Goal: Check status: Check status

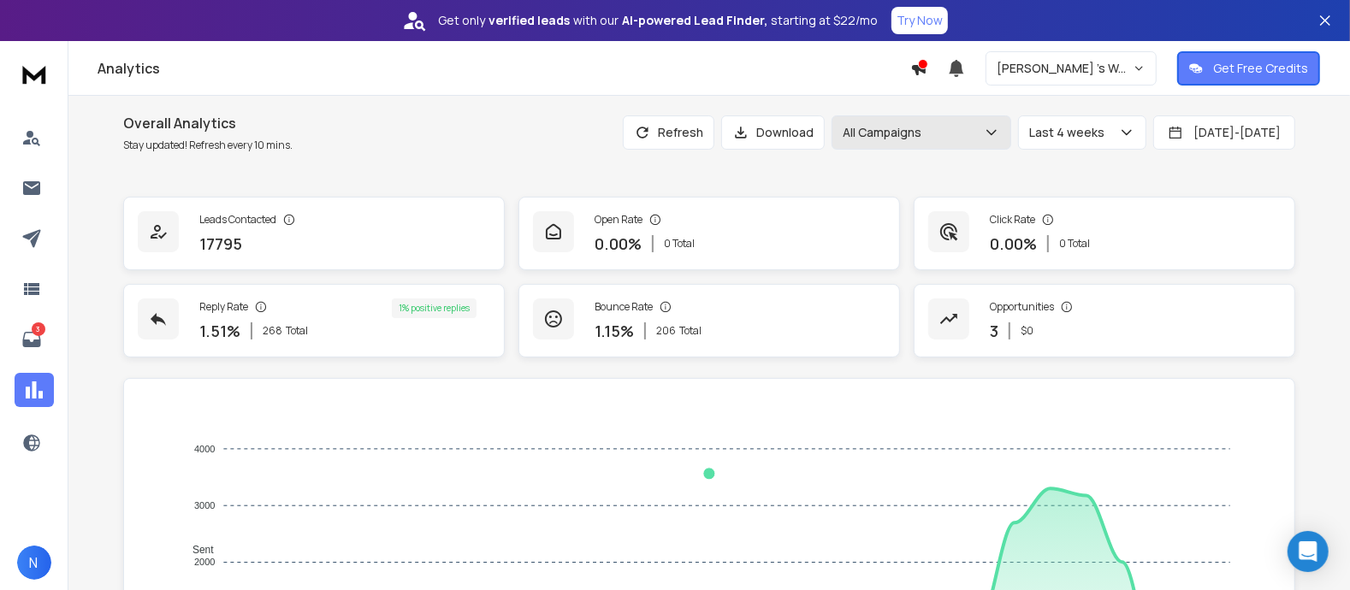
click at [877, 133] on div "All Campaigns" at bounding box center [921, 132] width 157 height 17
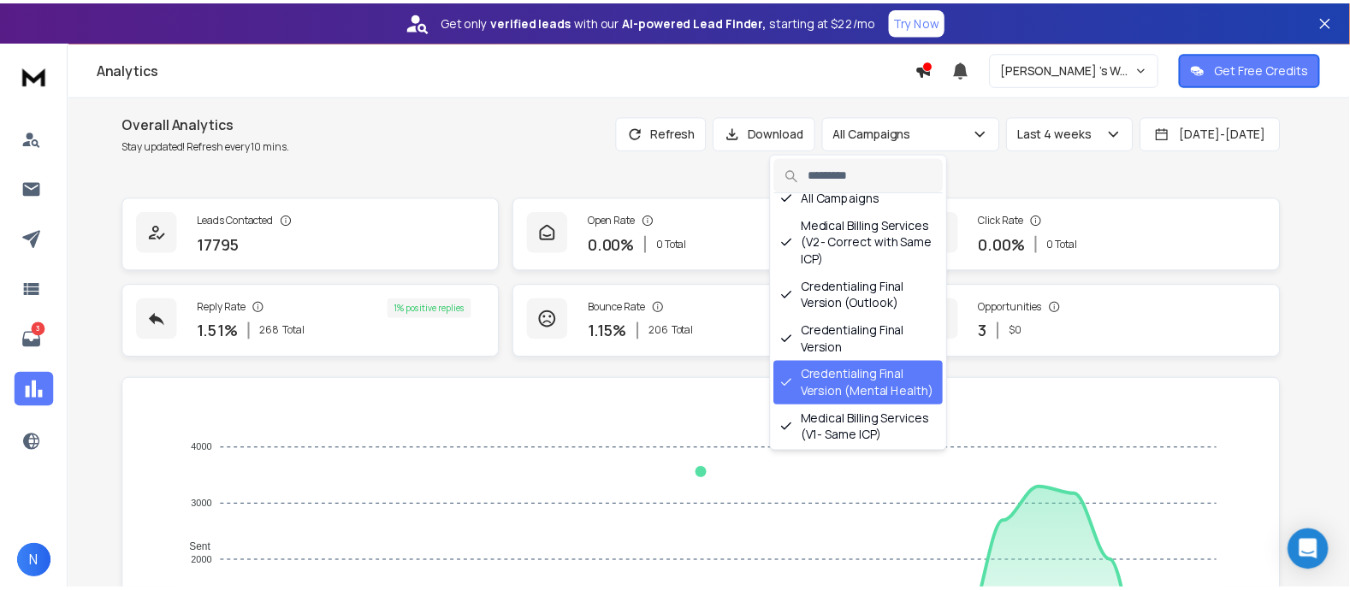
scroll to position [18, 0]
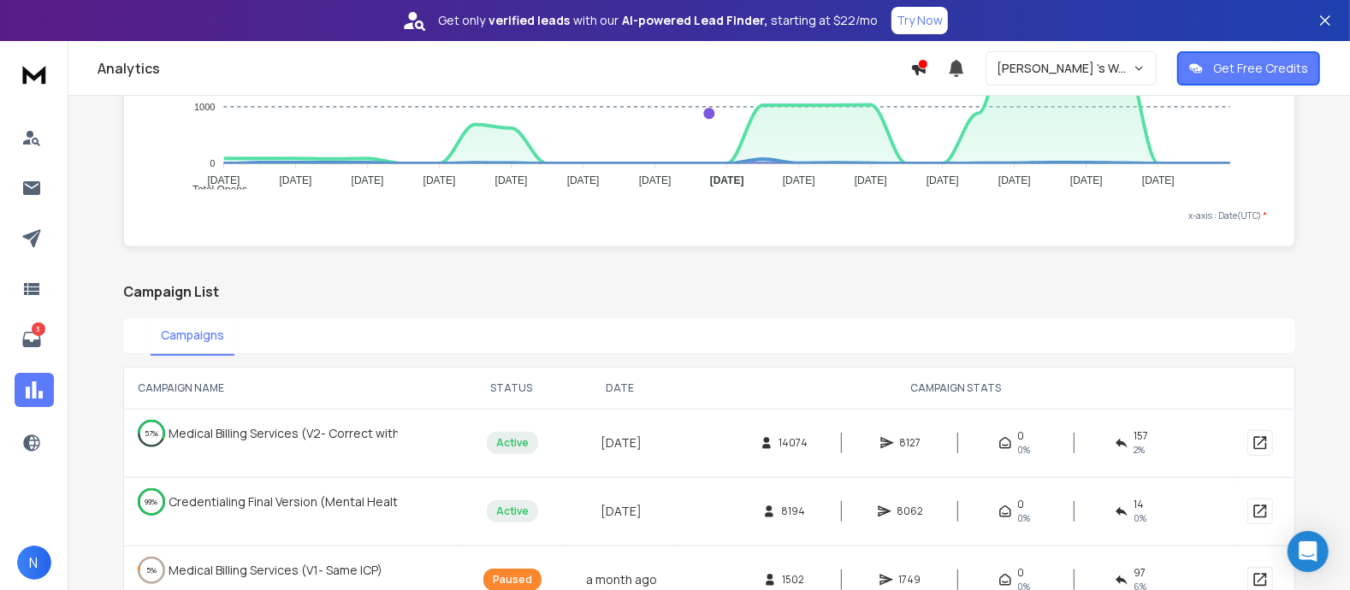
scroll to position [554, 0]
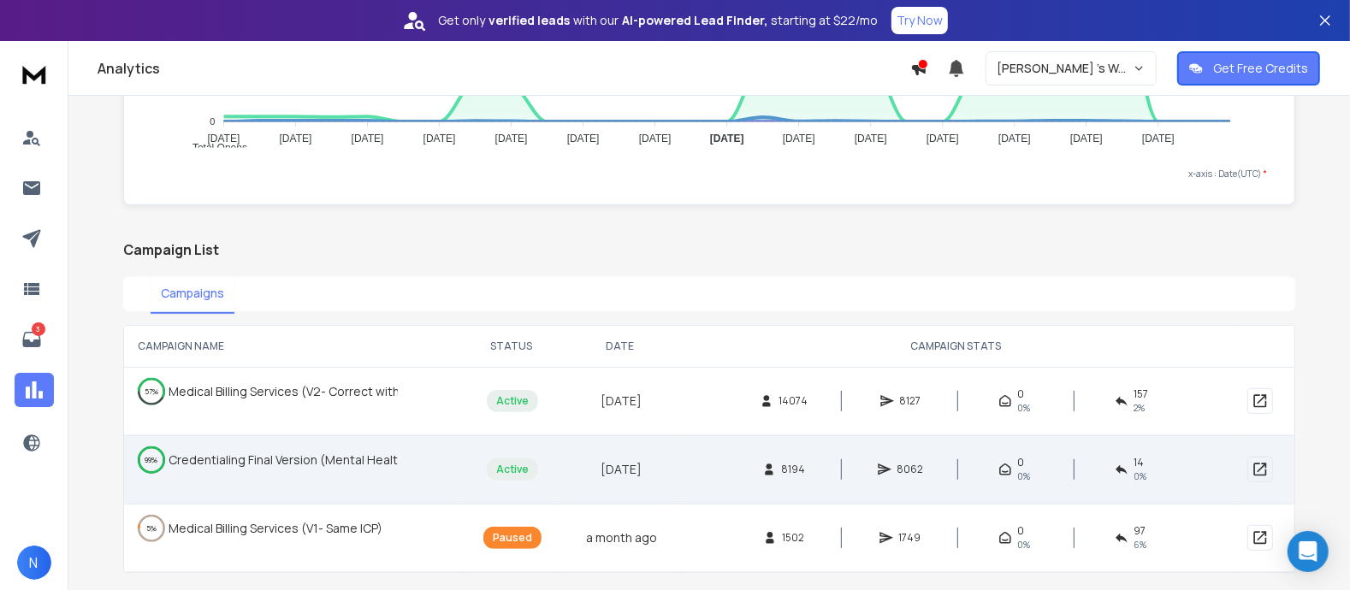
click at [1260, 466] on icon at bounding box center [1259, 469] width 17 height 17
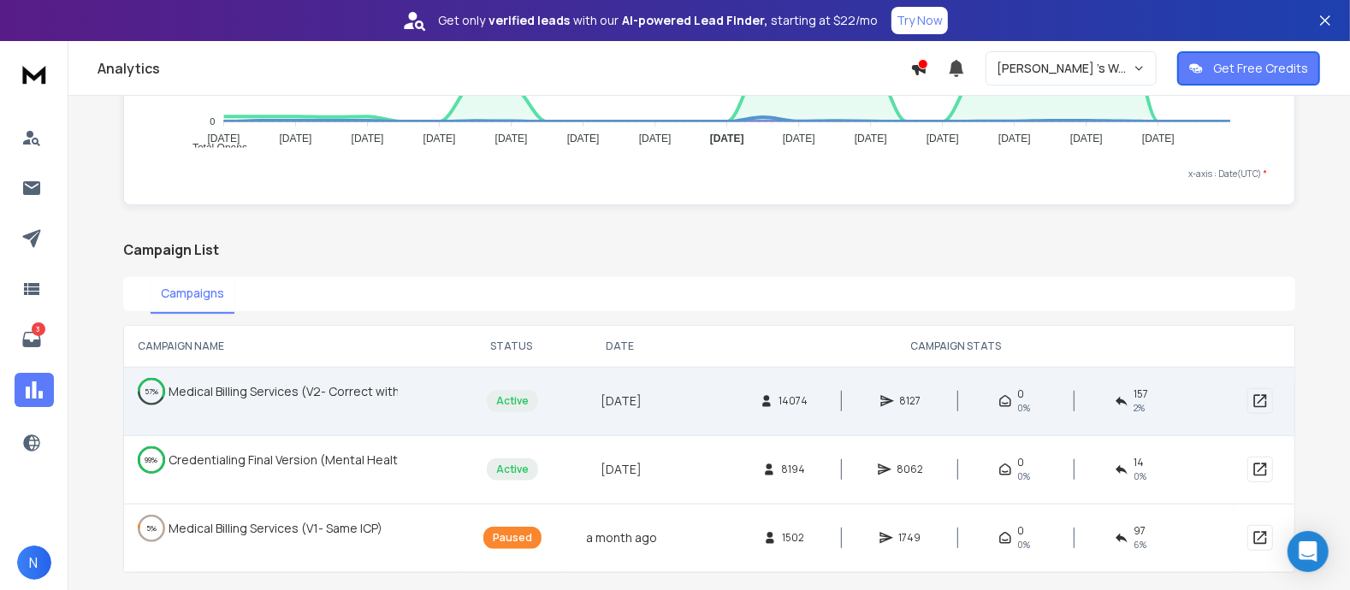
click at [1255, 399] on icon at bounding box center [1259, 401] width 17 height 17
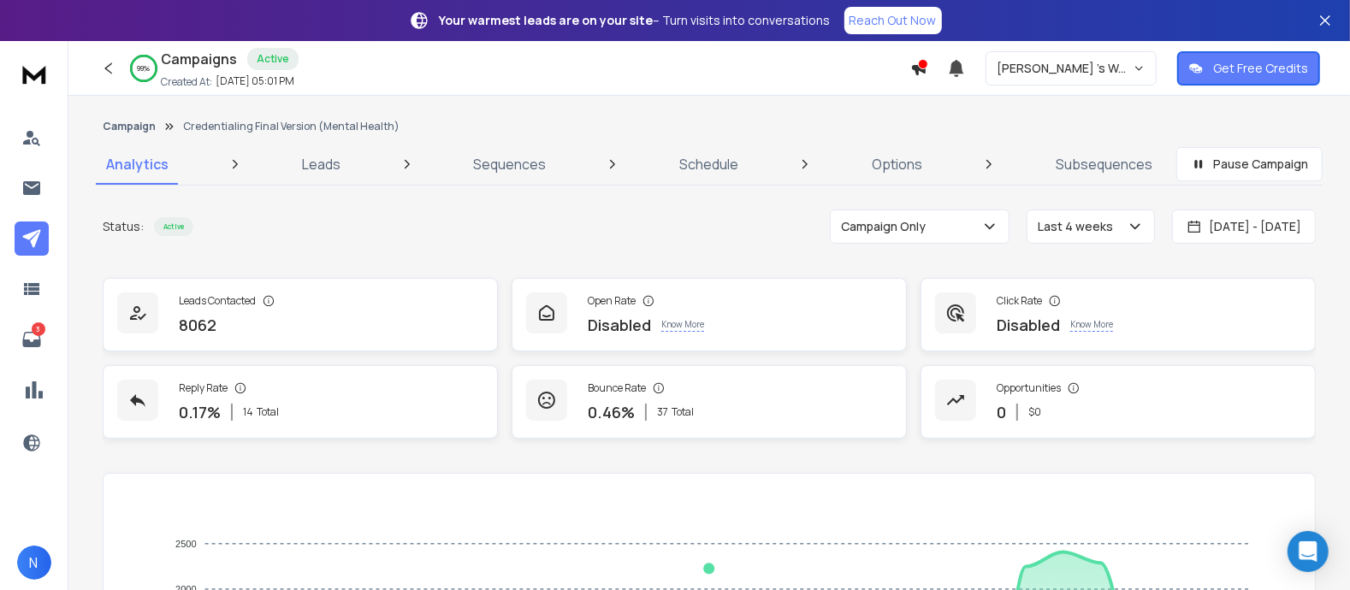
scroll to position [250, 0]
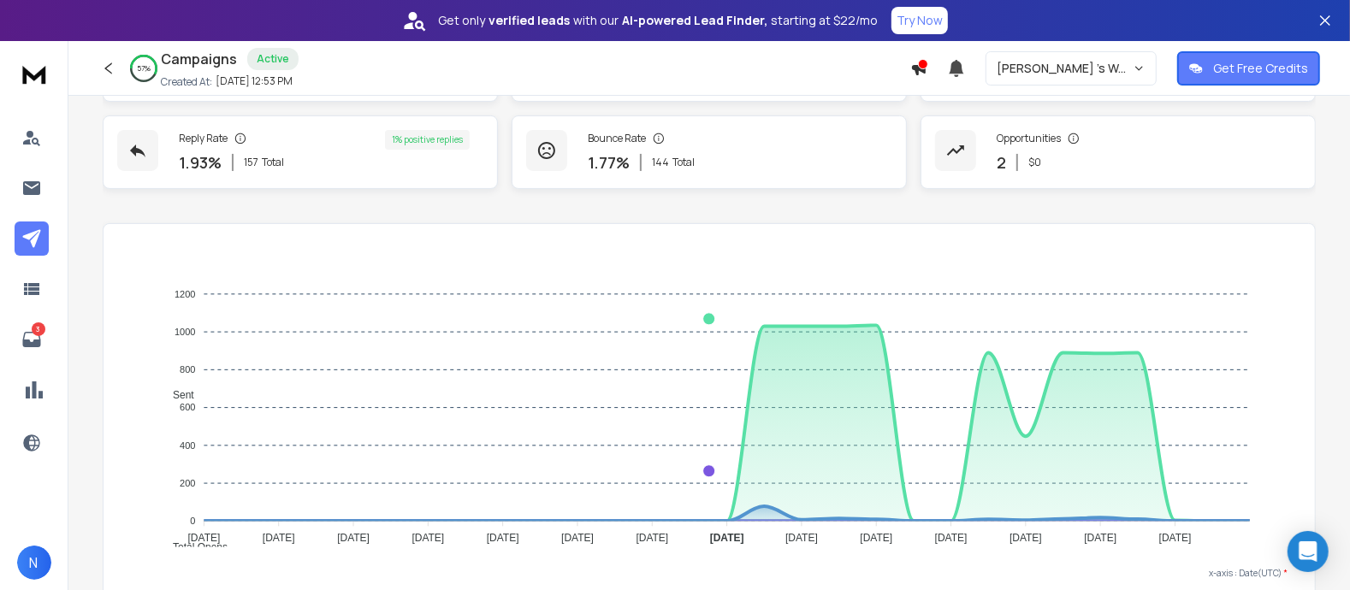
scroll to position [498, 0]
